Goal: Task Accomplishment & Management: Manage account settings

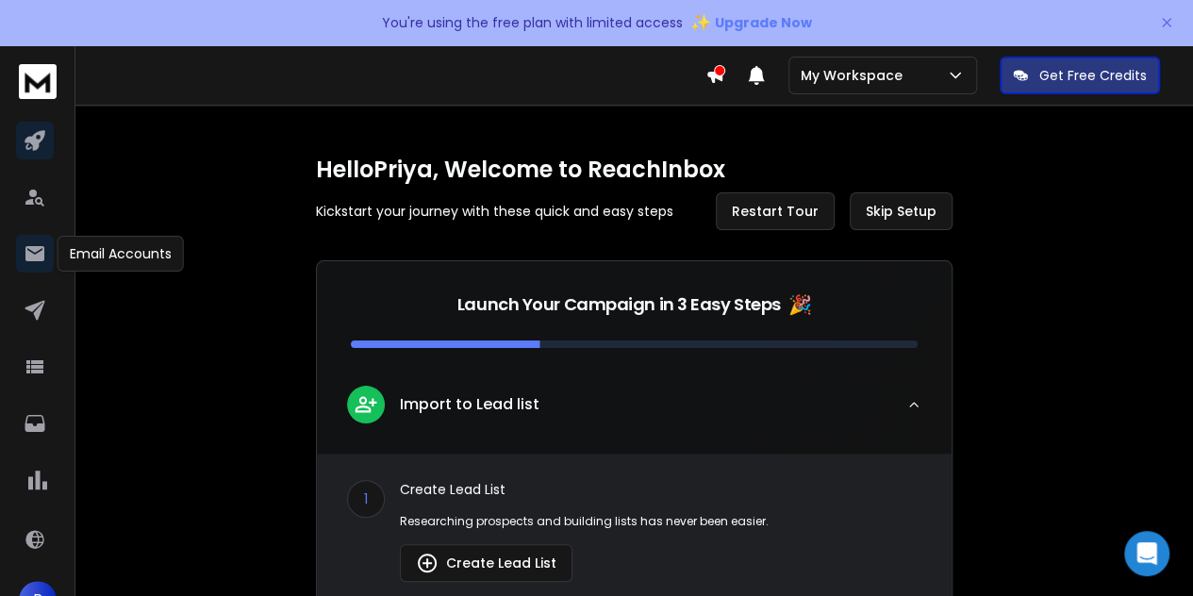
click at [30, 256] on icon at bounding box center [34, 253] width 19 height 15
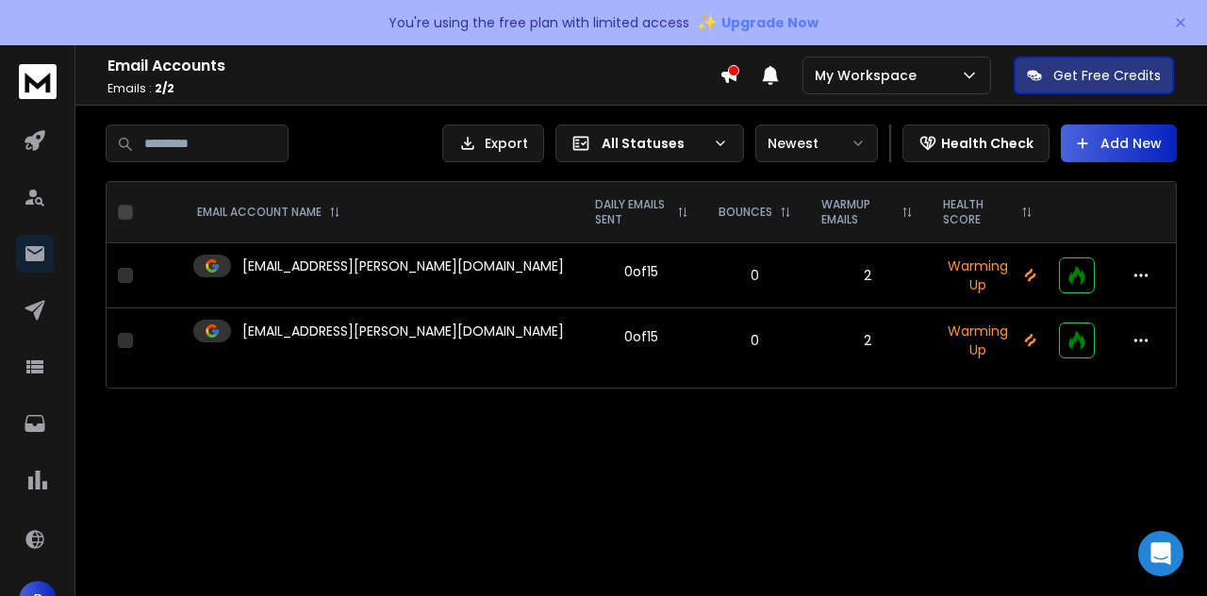
click at [397, 269] on p "[EMAIL_ADDRESS][PERSON_NAME][DOMAIN_NAME]" at bounding box center [403, 266] width 322 height 19
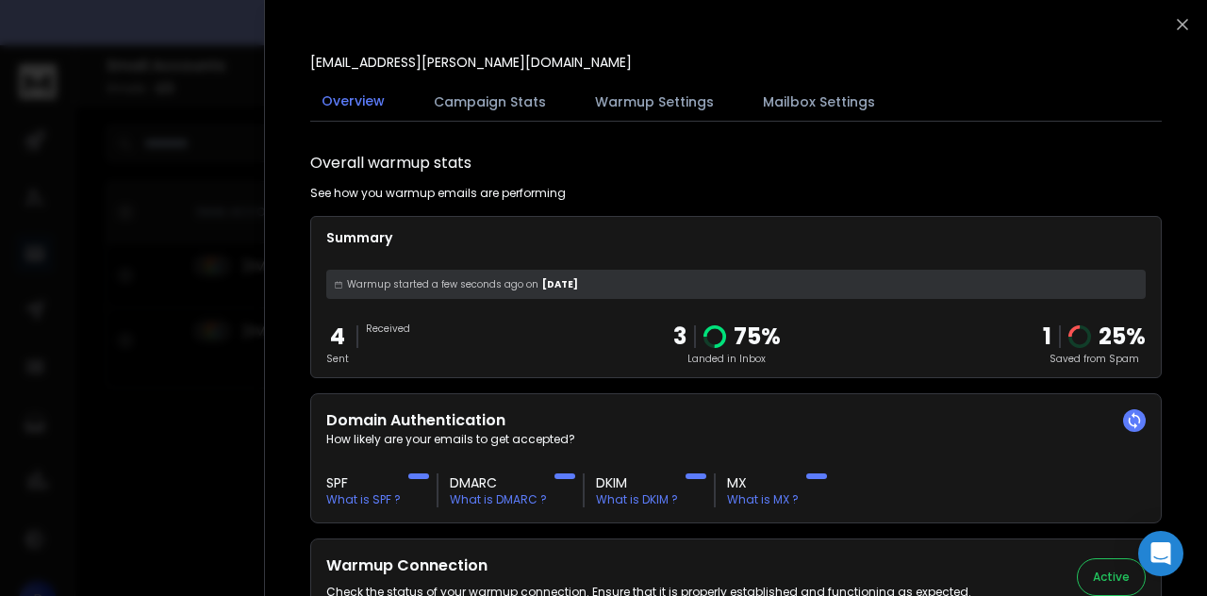
scroll to position [225, 0]
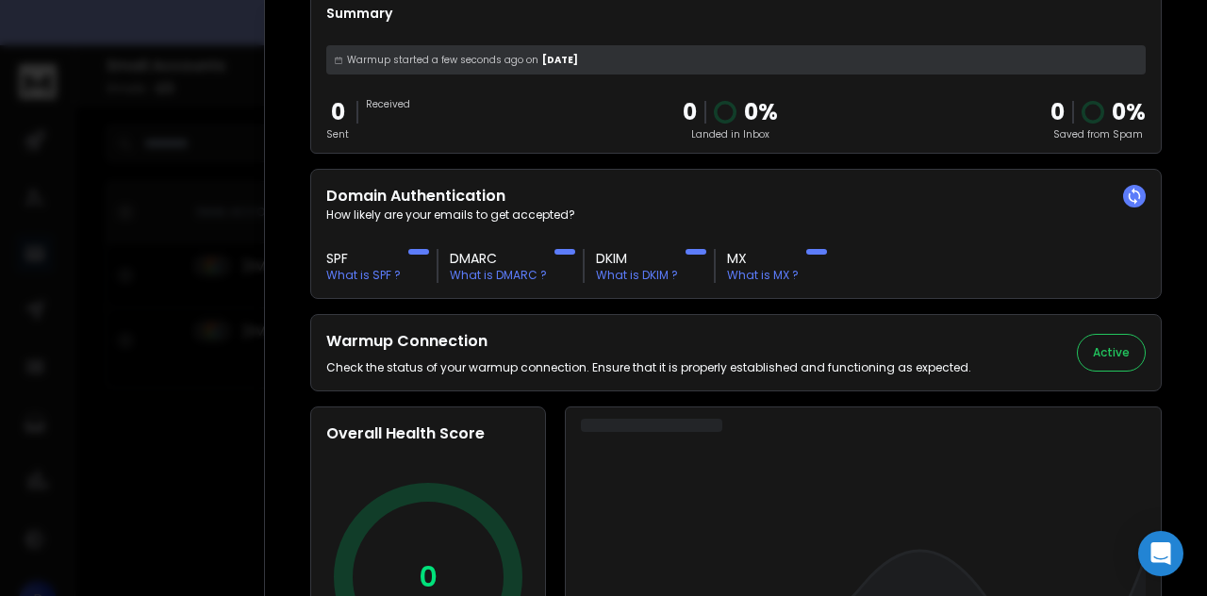
click at [245, 73] on div at bounding box center [603, 298] width 1207 height 596
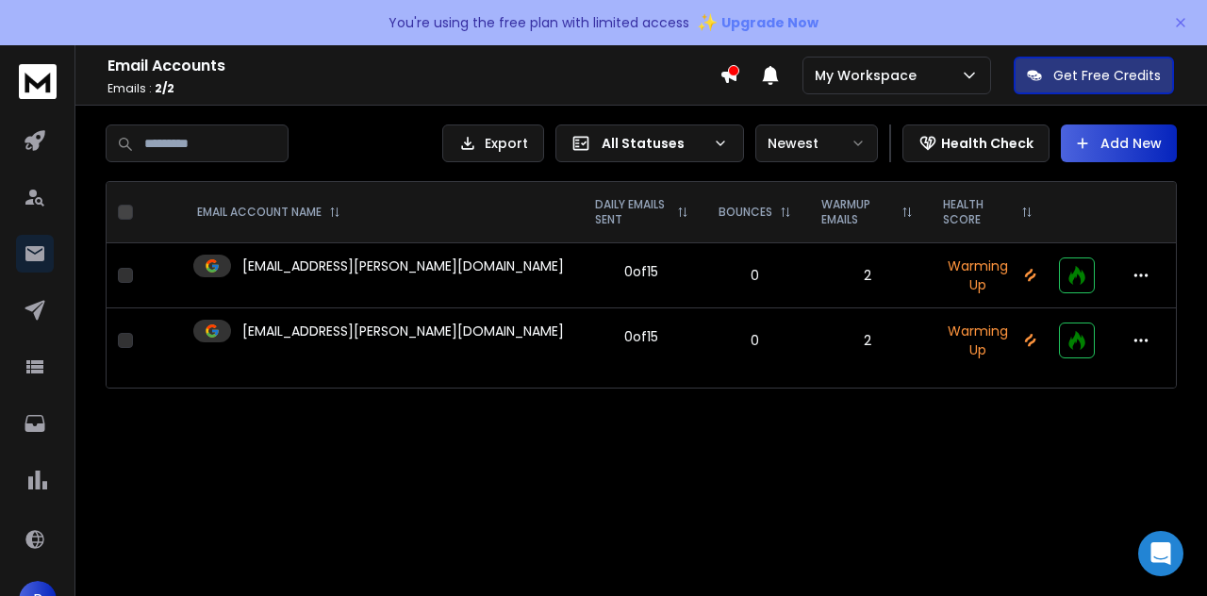
click at [314, 265] on p "[EMAIL_ADDRESS][PERSON_NAME][DOMAIN_NAME]" at bounding box center [403, 266] width 322 height 19
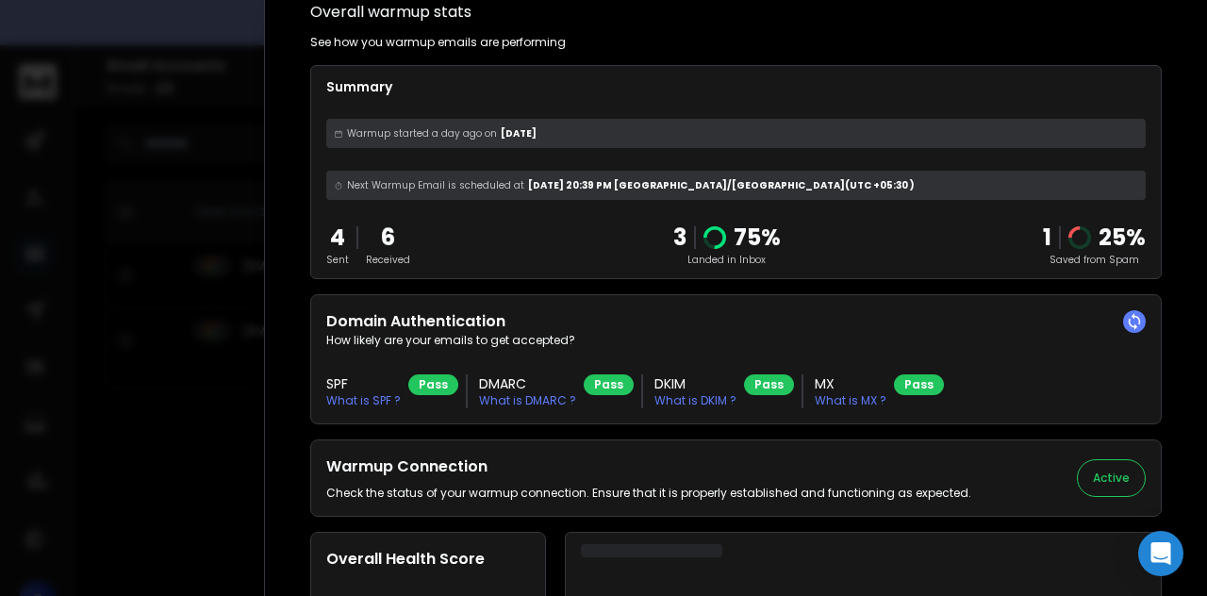
scroll to position [0, 0]
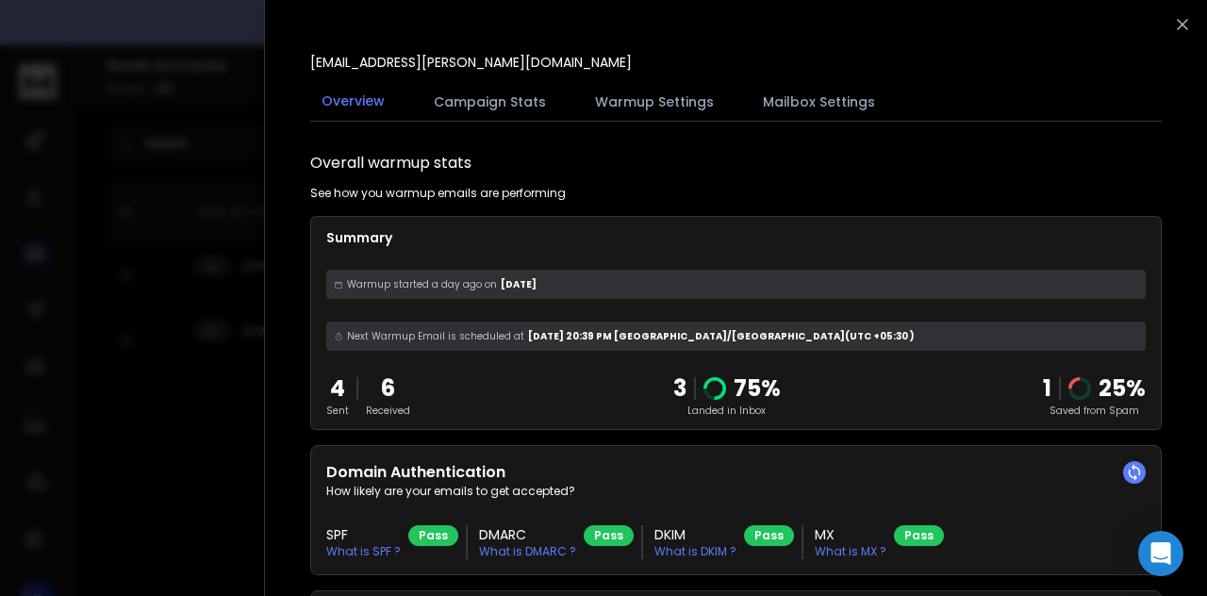
click at [479, 92] on button "Campaign Stats" at bounding box center [490, 102] width 135 height 42
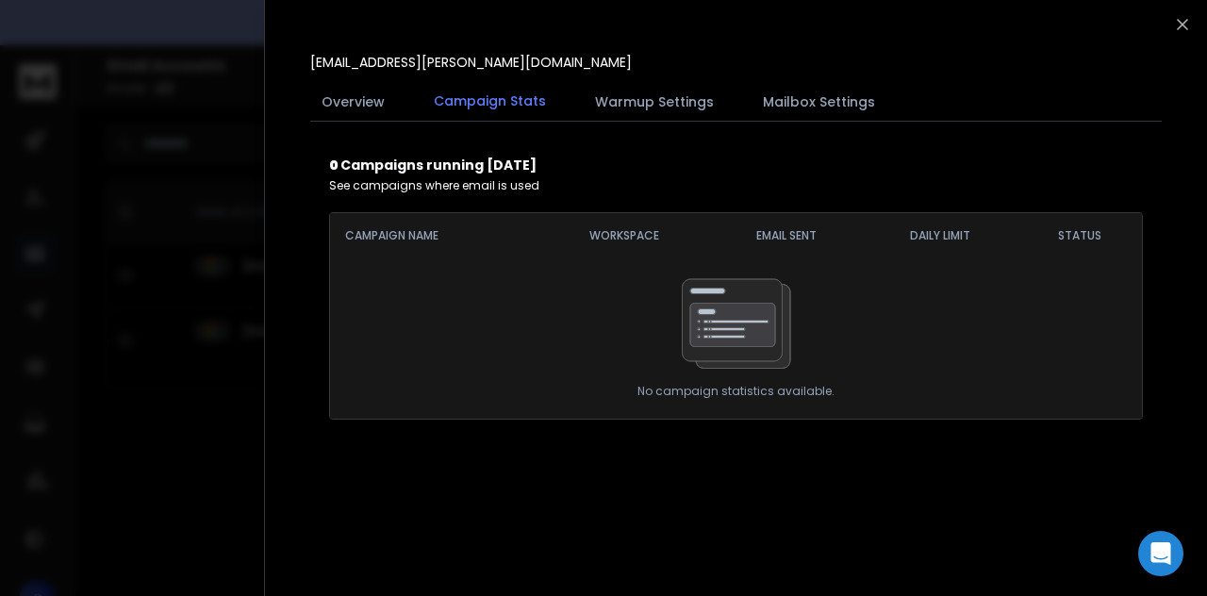
click at [829, 88] on button "Mailbox Settings" at bounding box center [819, 102] width 135 height 42
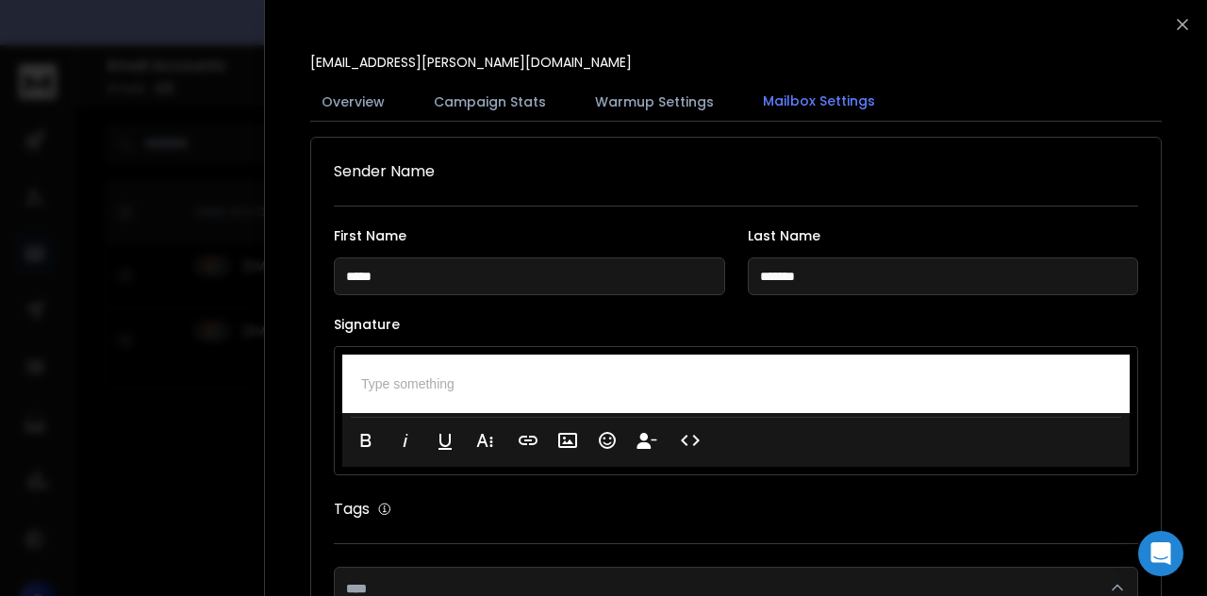
scroll to position [532, 0]
